Goal: Task Accomplishment & Management: Use online tool/utility

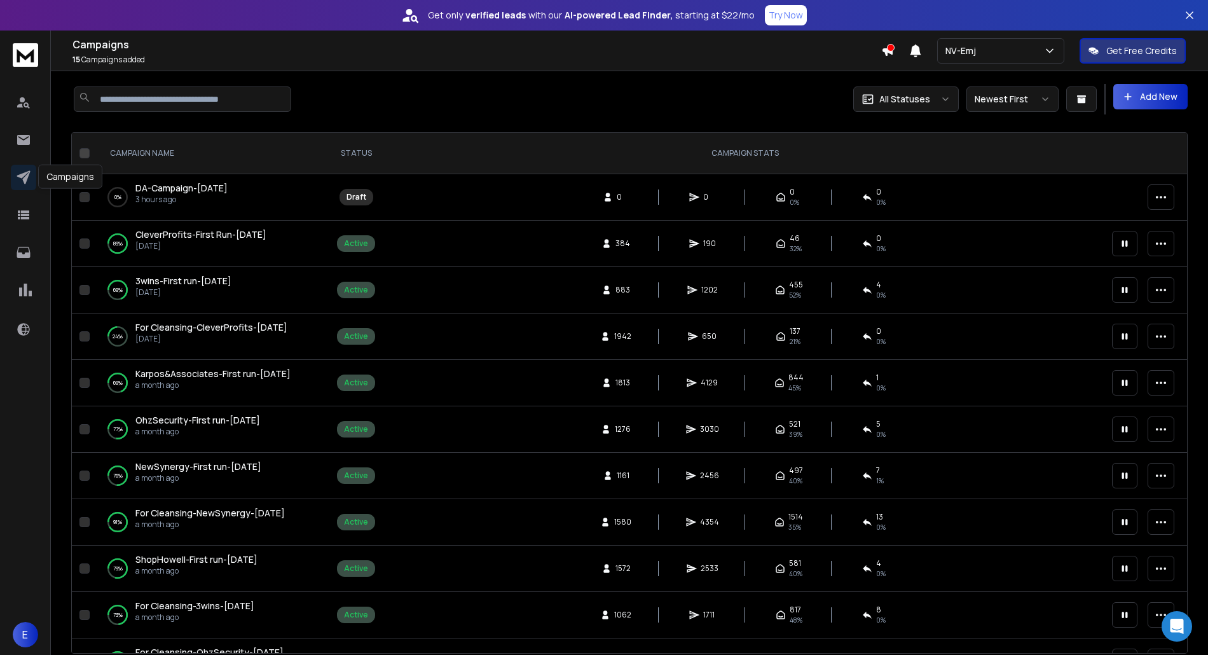
click at [205, 338] on p "[DATE]" at bounding box center [211, 339] width 152 height 10
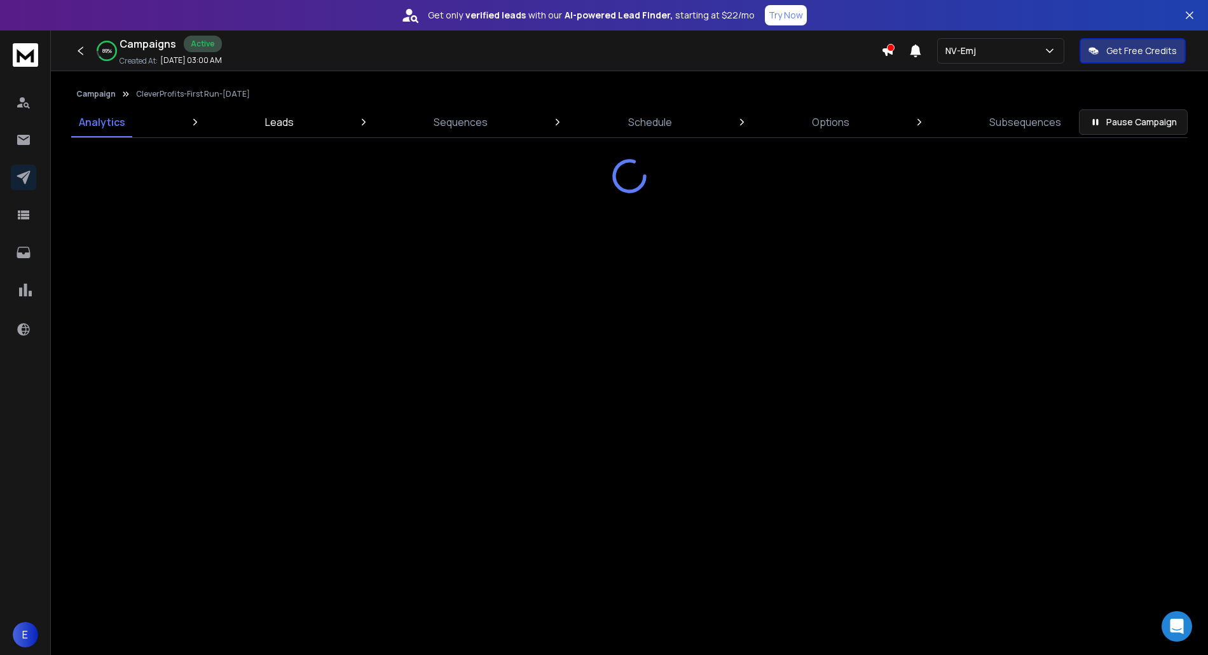
click at [278, 120] on p "Leads" at bounding box center [279, 121] width 29 height 15
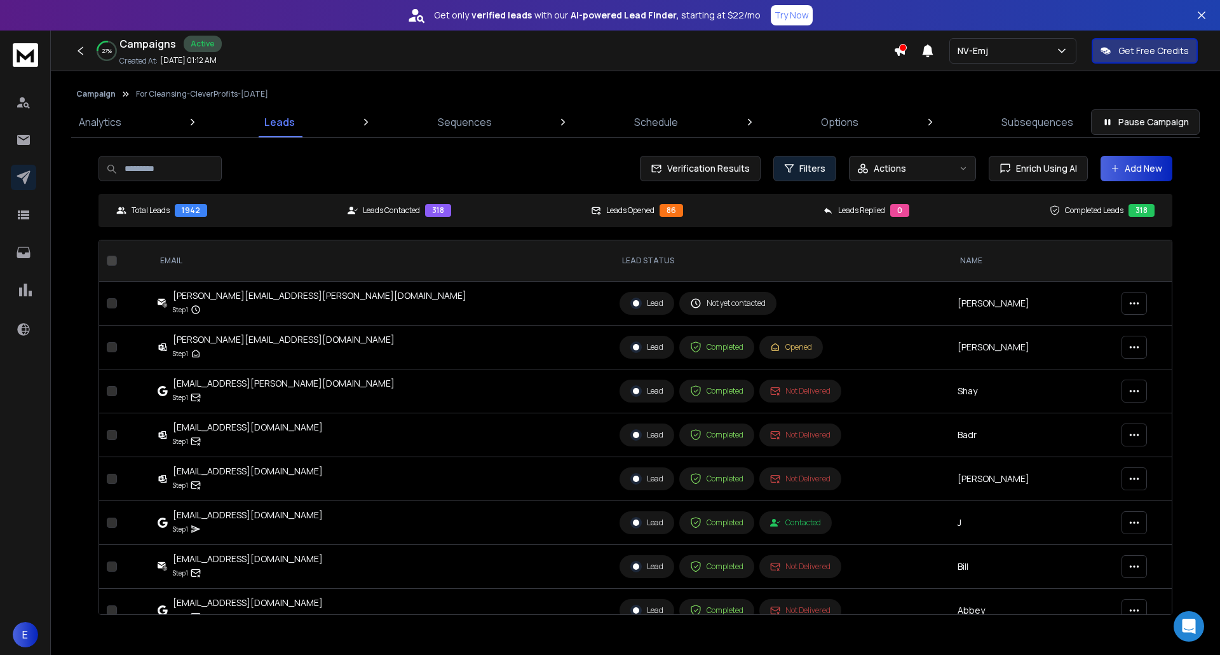
click at [812, 170] on span "Filters" at bounding box center [813, 168] width 26 height 13
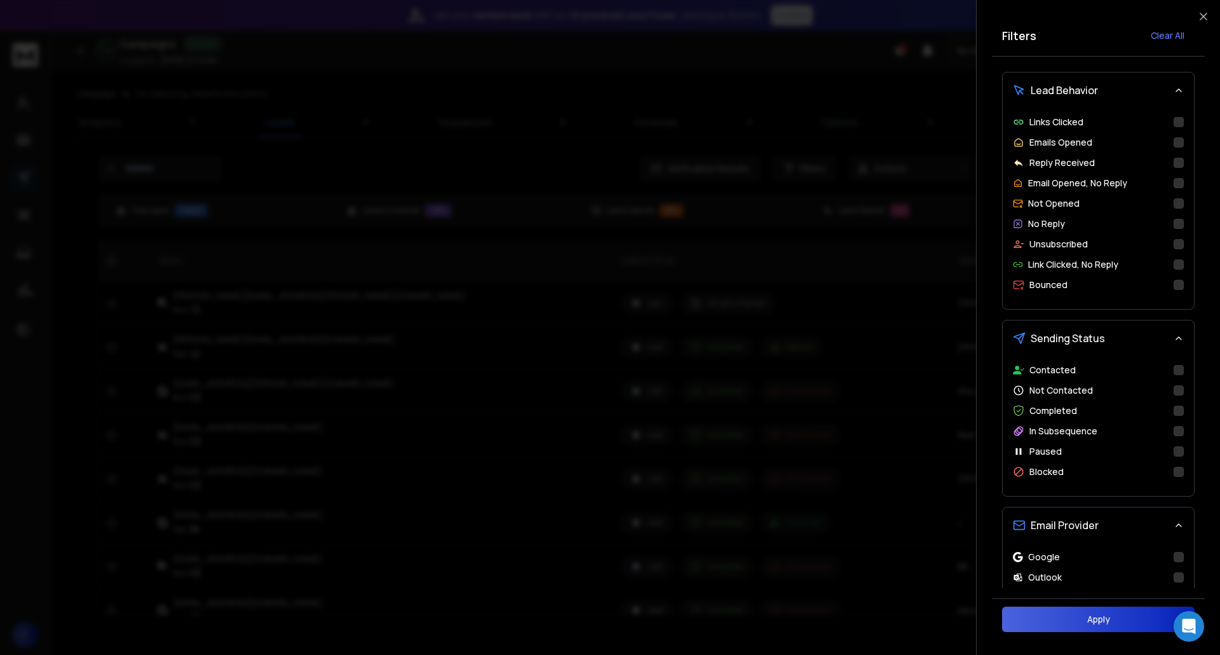
click at [1174, 369] on button "Contacted" at bounding box center [1179, 370] width 10 height 10
click at [1066, 616] on button "Apply" at bounding box center [1098, 618] width 193 height 25
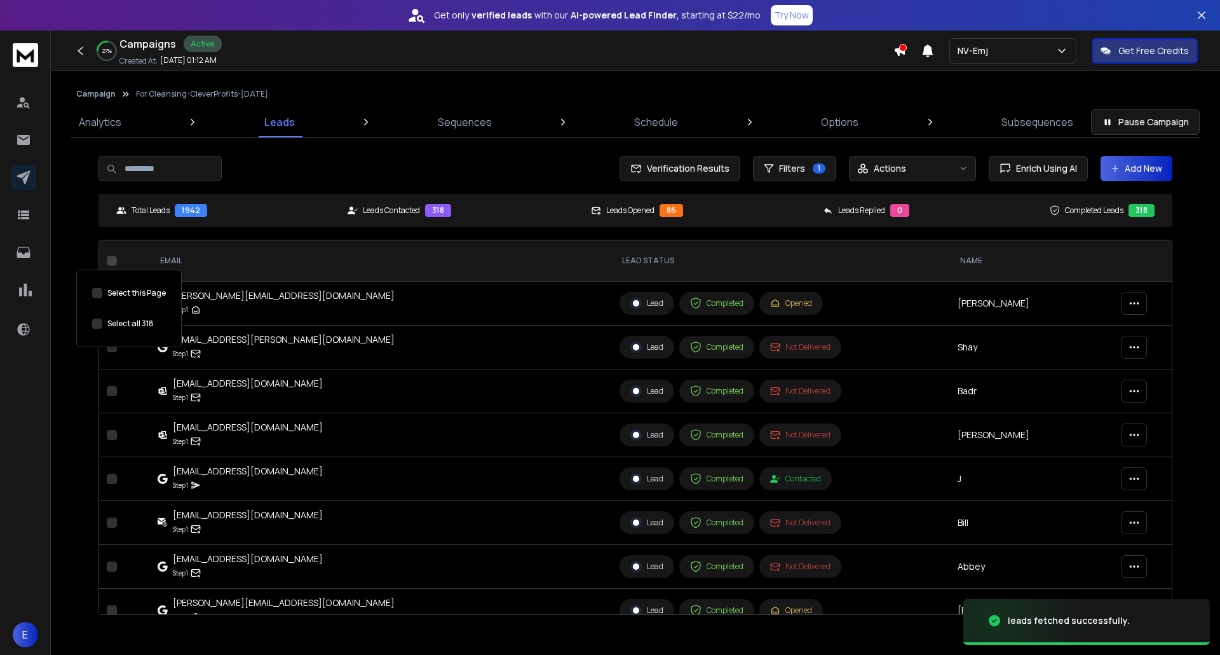
click at [93, 324] on button "Select this Page" at bounding box center [97, 323] width 10 height 10
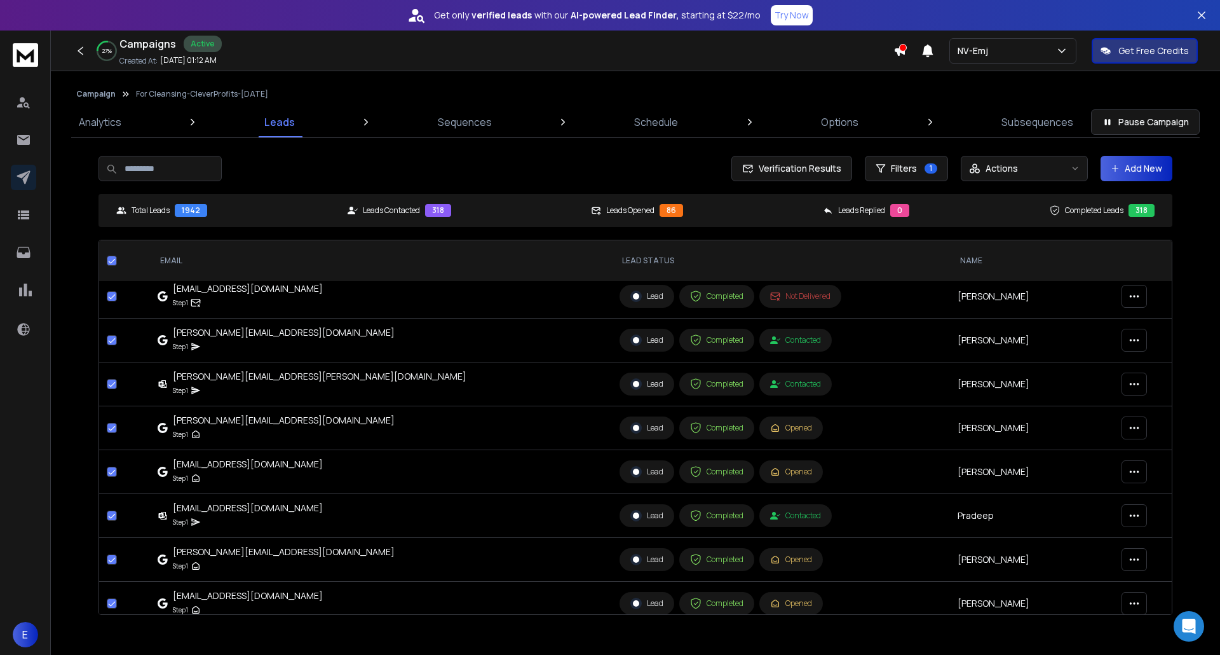
scroll to position [1880, 0]
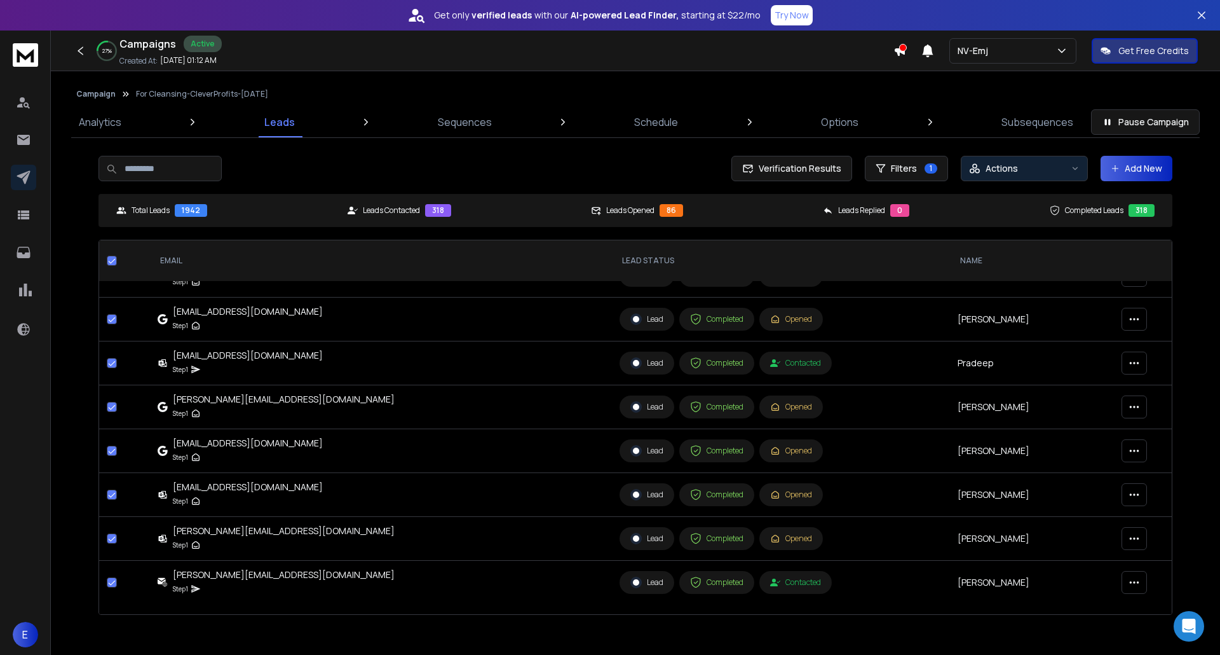
click at [1026, 173] on div "Actions" at bounding box center [1017, 168] width 97 height 13
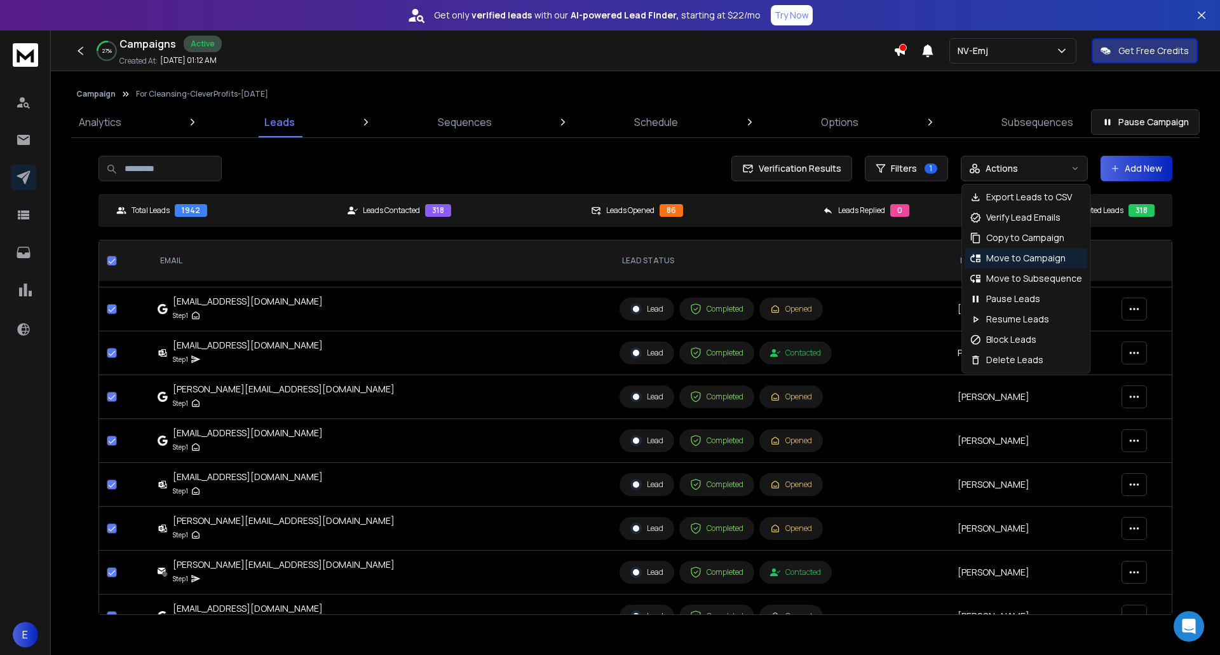
click at [1014, 256] on p "Move to Campaign" at bounding box center [1025, 258] width 79 height 13
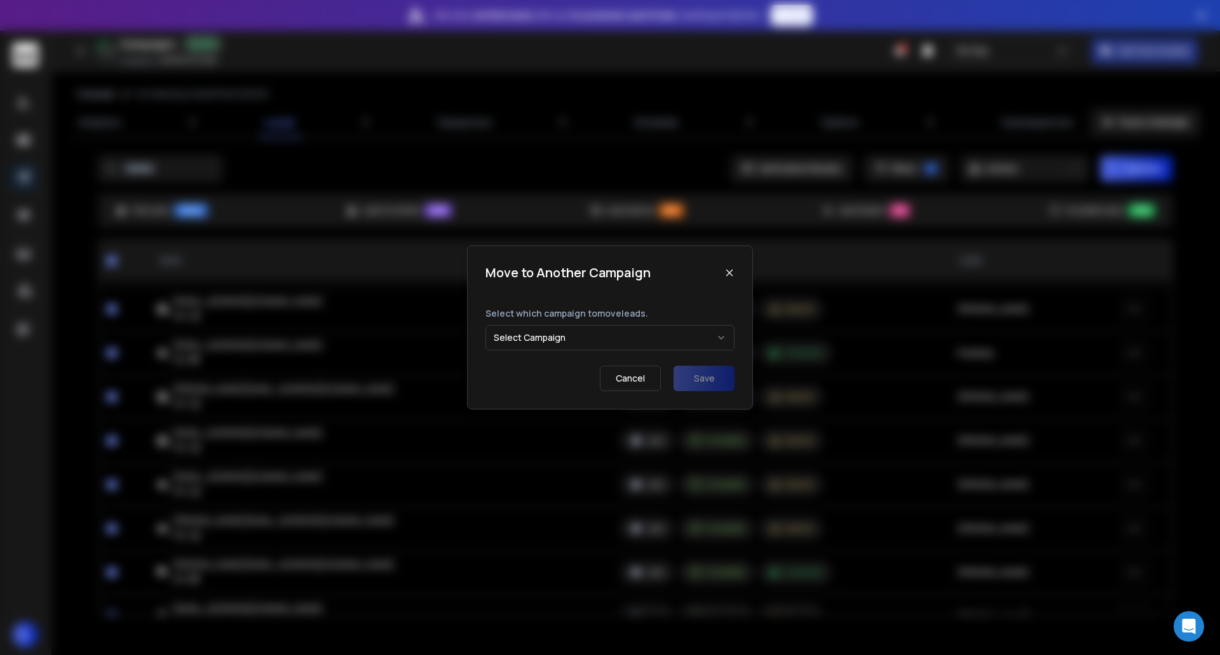
click at [519, 338] on button "Select Campaign" at bounding box center [610, 337] width 249 height 25
click at [714, 372] on button "Save" at bounding box center [704, 377] width 61 height 25
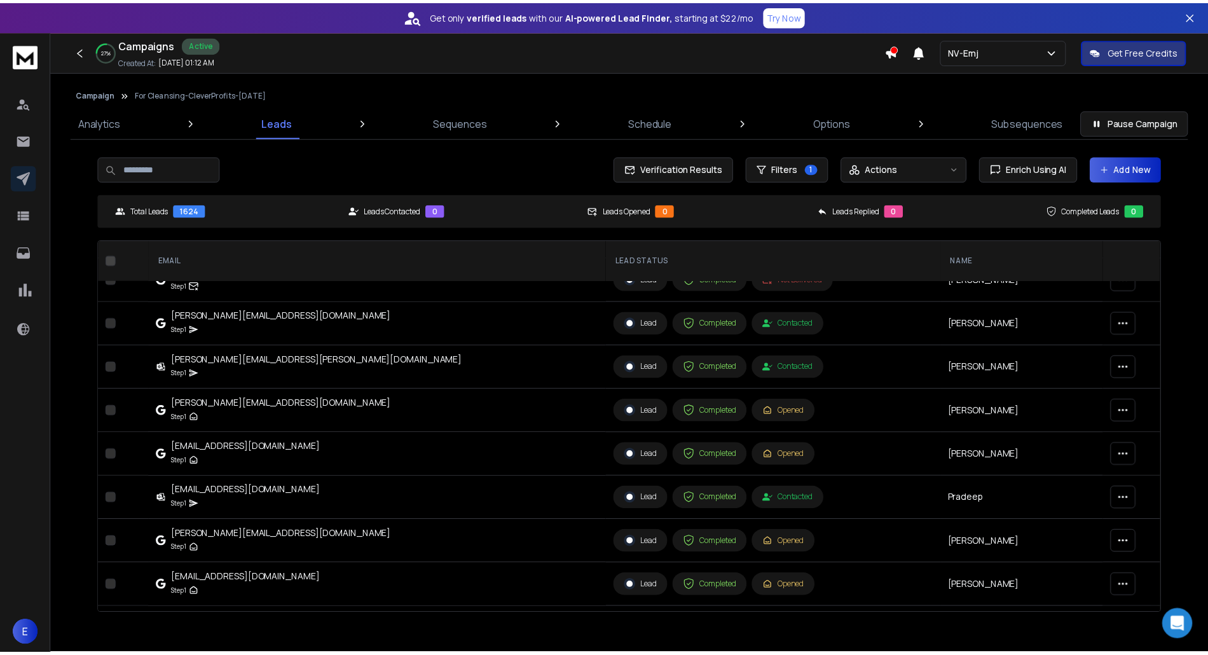
scroll to position [1457, 0]
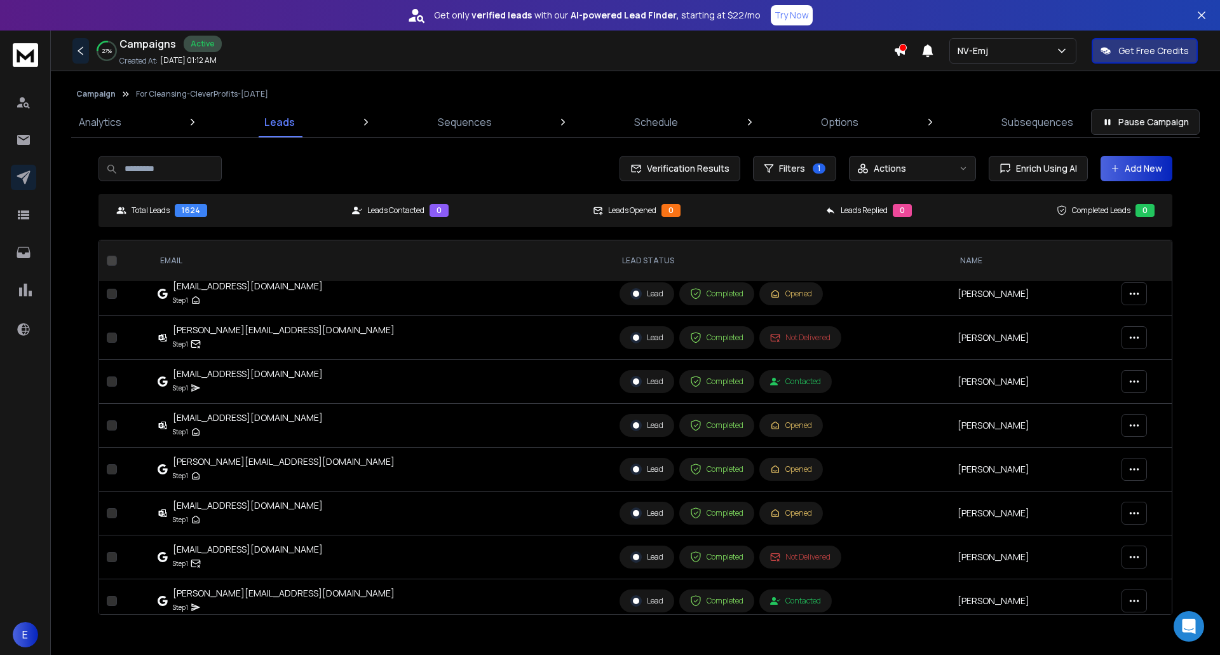
click at [74, 52] on button at bounding box center [80, 50] width 17 height 25
